Goal: Task Accomplishment & Management: Use online tool/utility

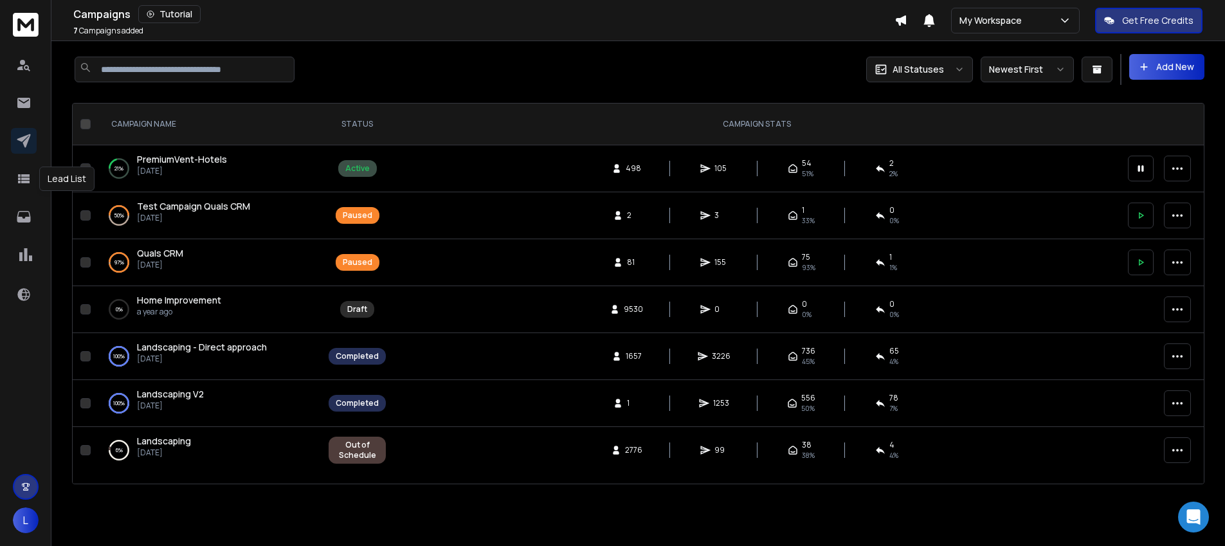
click at [30, 147] on icon at bounding box center [23, 140] width 15 height 15
click at [19, 225] on link at bounding box center [24, 217] width 26 height 26
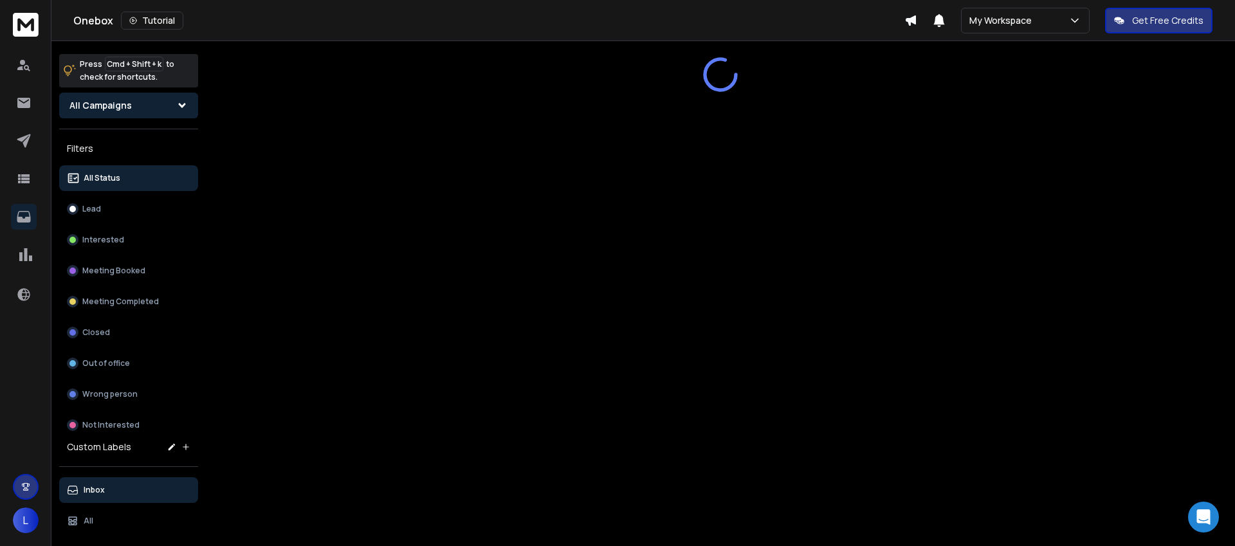
click at [159, 98] on button "All Campaigns" at bounding box center [128, 106] width 139 height 26
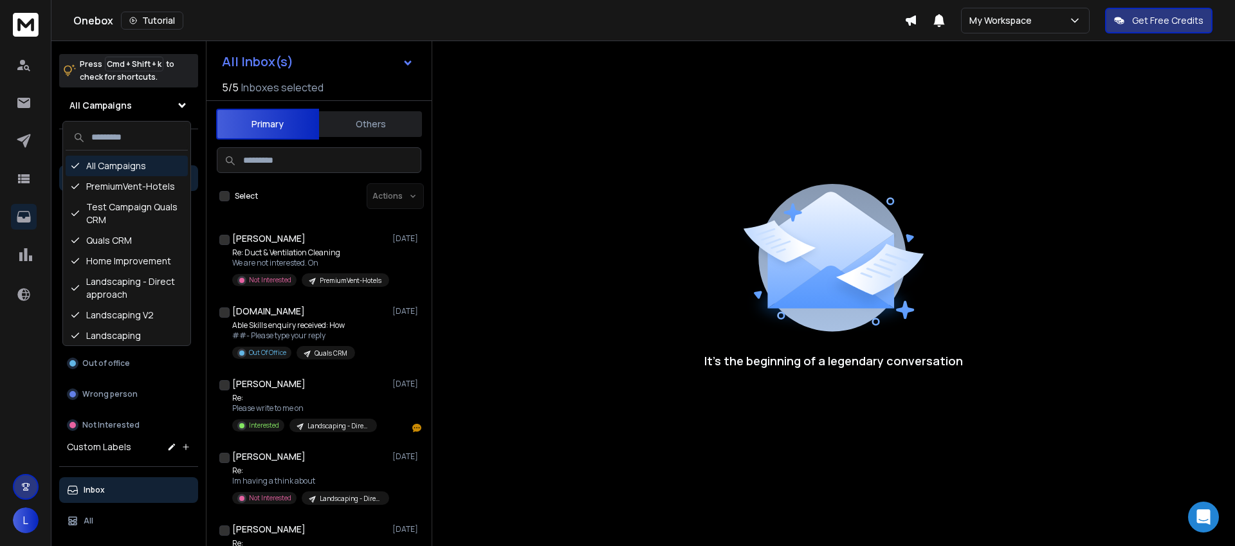
click at [124, 172] on div "All Campaigns" at bounding box center [127, 166] width 122 height 21
click at [131, 186] on div "PremiumVent-Hotels" at bounding box center [127, 186] width 122 height 21
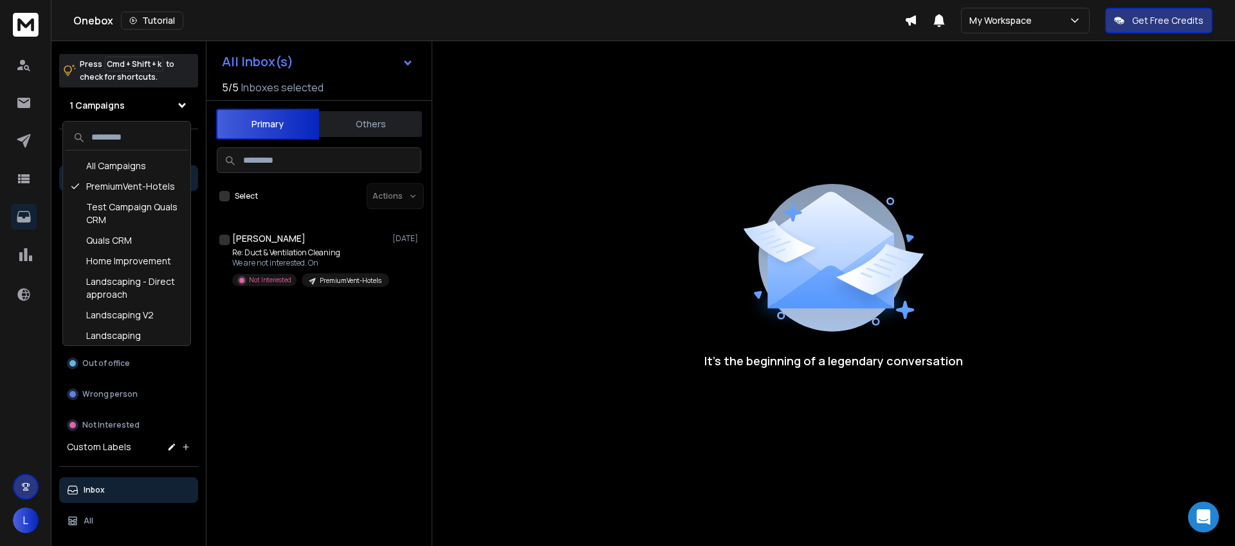
click at [289, 322] on div "Keith Carr 03 Oct Re: Duct & Ventilation Cleaning We are not interested. On Not…" at bounding box center [318, 301] width 225 height 158
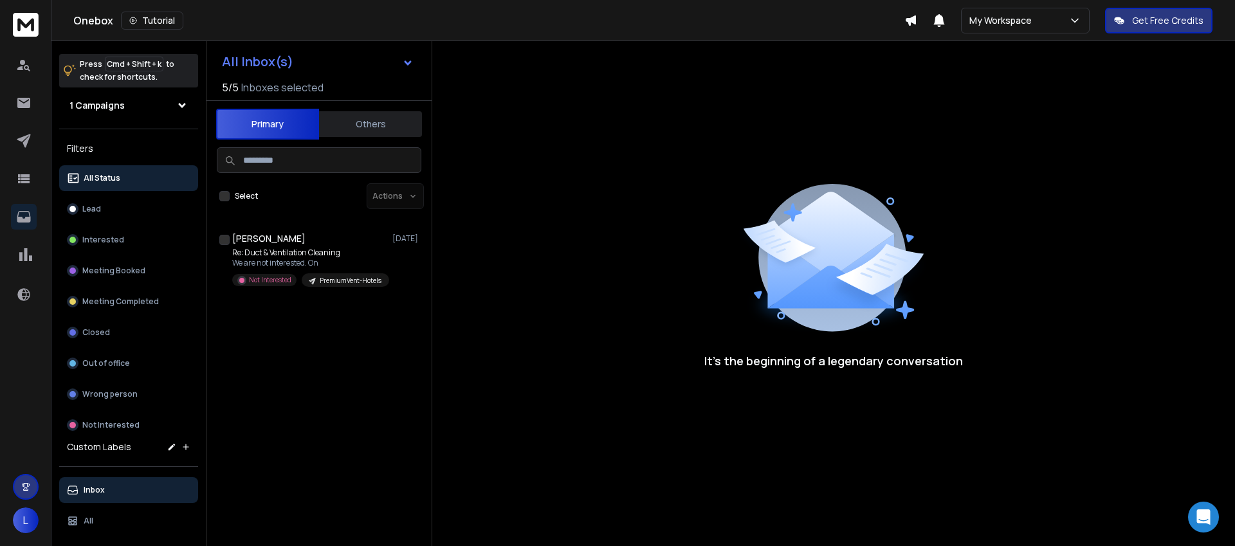
click at [408, 195] on div "Actions" at bounding box center [395, 196] width 57 height 26
click at [380, 201] on div "Actions" at bounding box center [395, 196] width 57 height 26
click at [377, 157] on input at bounding box center [319, 160] width 204 height 26
click at [368, 120] on button "Others" at bounding box center [370, 124] width 103 height 28
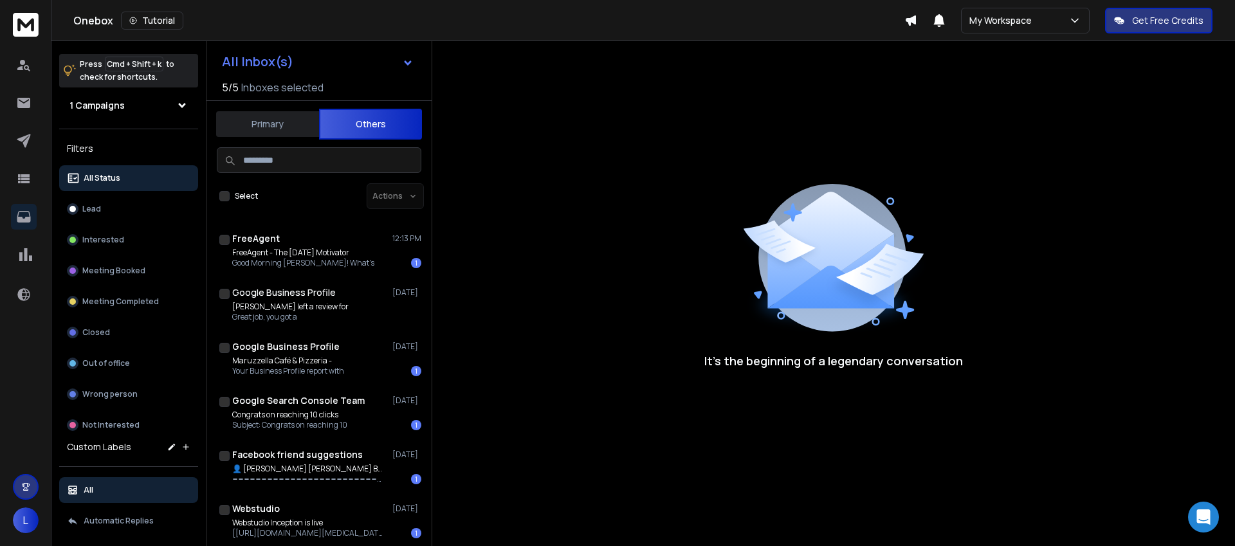
click at [298, 80] on h3 "Inboxes selected" at bounding box center [282, 87] width 82 height 15
click at [338, 63] on button "All Inbox(s)" at bounding box center [318, 62] width 212 height 26
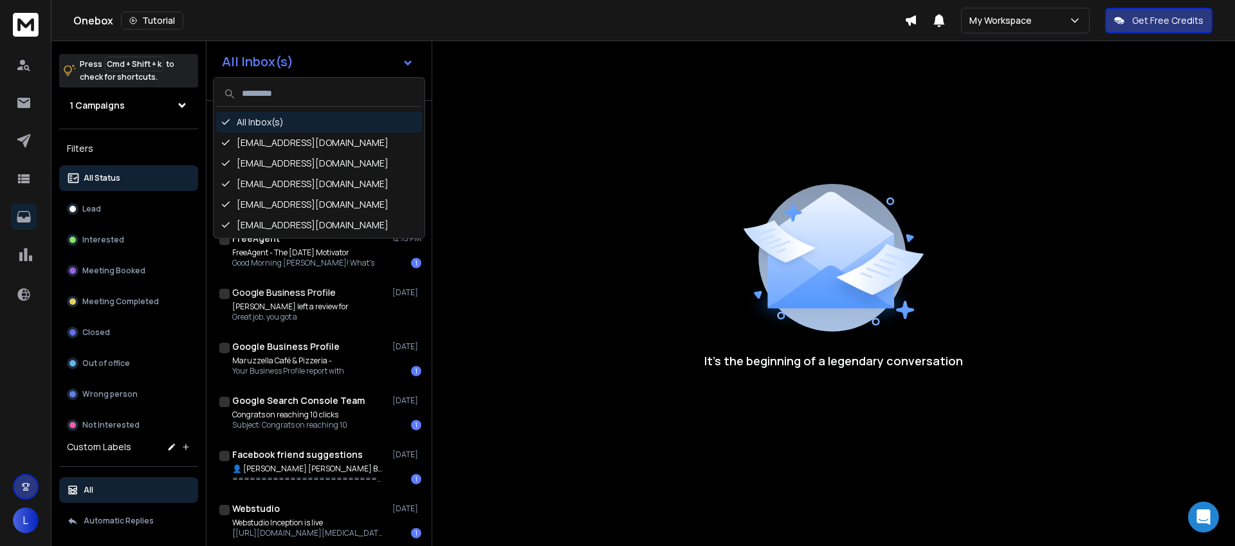
click at [287, 121] on div "All Inbox(s)" at bounding box center [319, 122] width 206 height 21
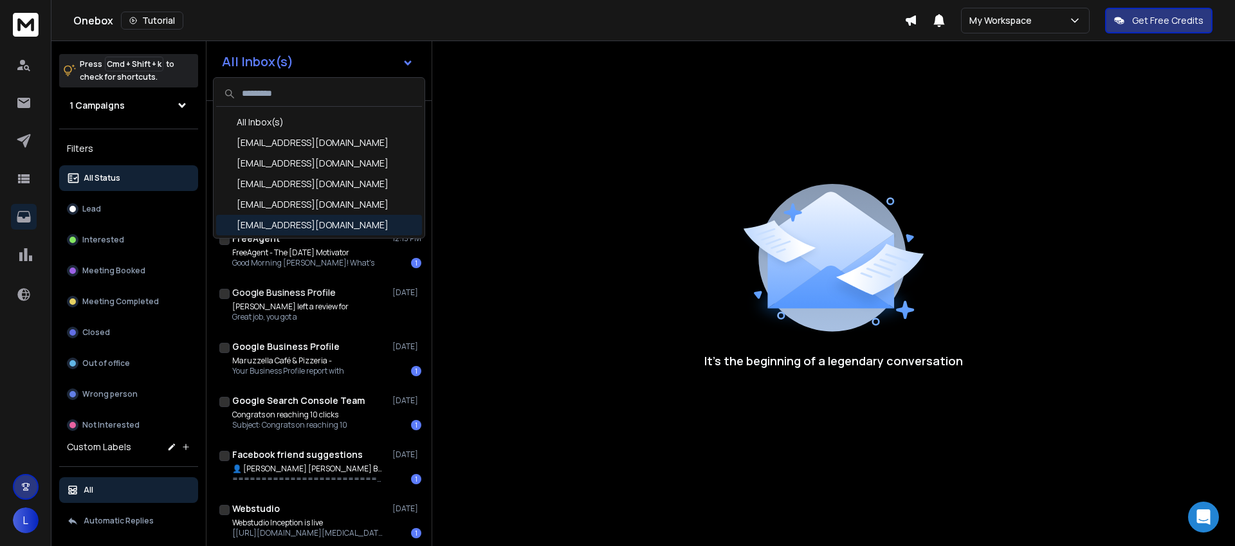
click at [350, 228] on div "contact@premiumvent.co.uk" at bounding box center [319, 225] width 206 height 21
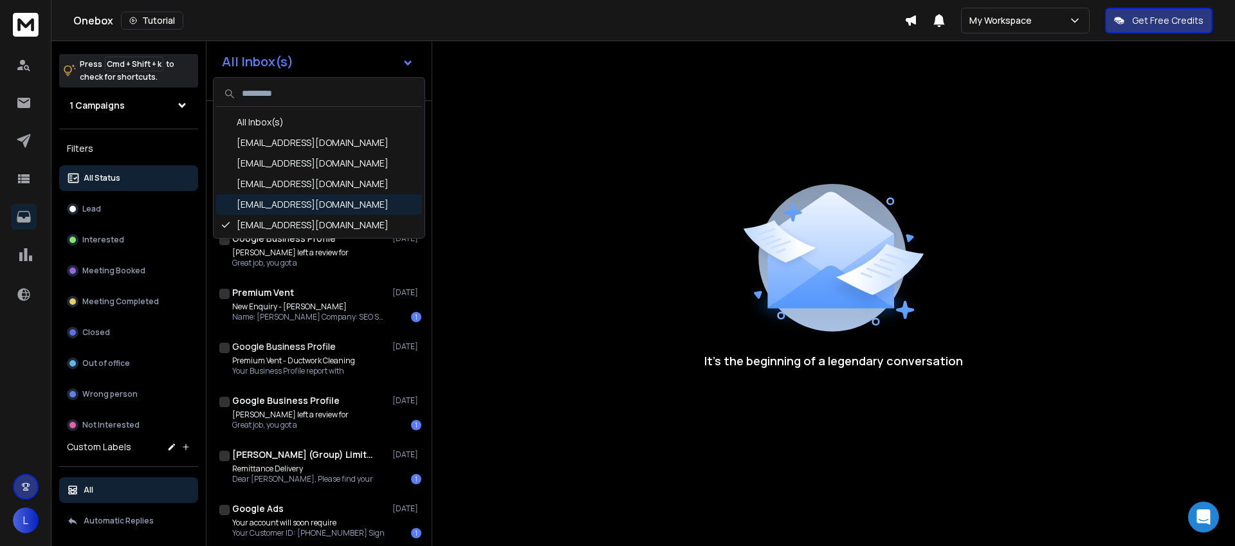
click at [341, 205] on div "alex@premiumvent.co.uk" at bounding box center [319, 204] width 206 height 21
click at [456, 216] on div "It’s the beginning of a legendary conversation" at bounding box center [833, 273] width 803 height 464
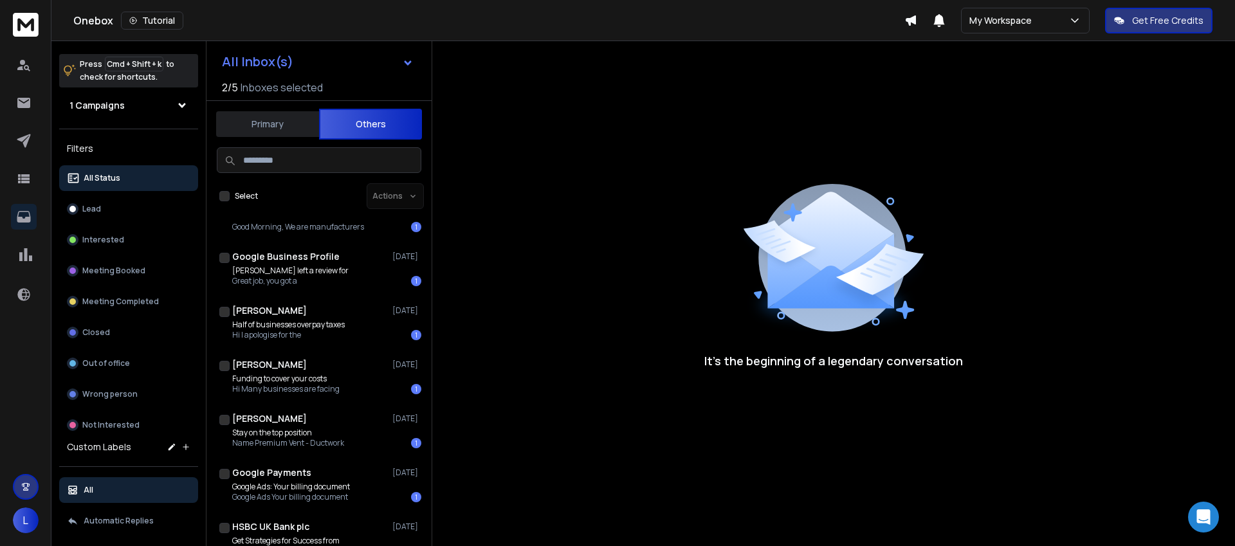
scroll to position [408, 0]
